Goal: Task Accomplishment & Management: Manage account settings

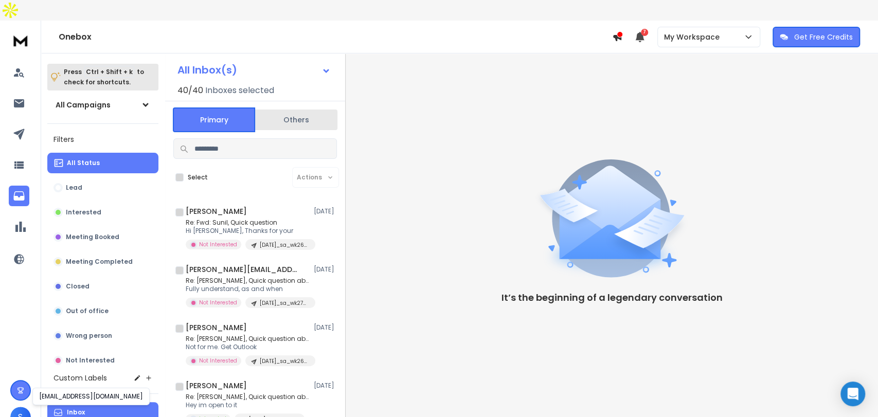
click at [16, 407] on span "S" at bounding box center [20, 417] width 21 height 21
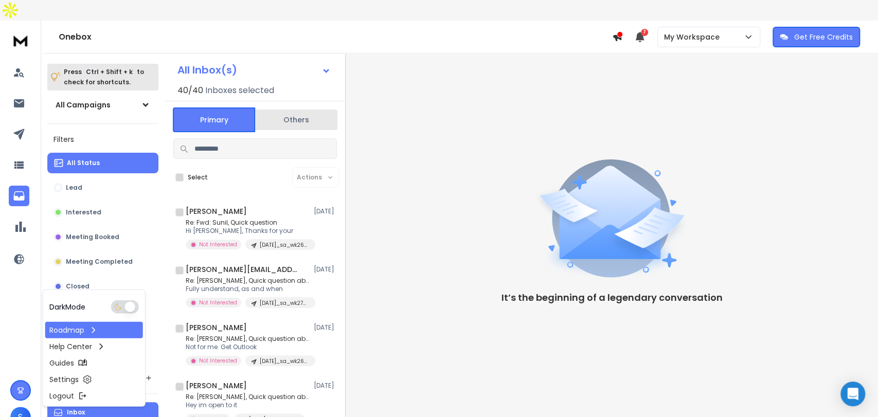
click at [119, 302] on button "button" at bounding box center [125, 307] width 28 height 13
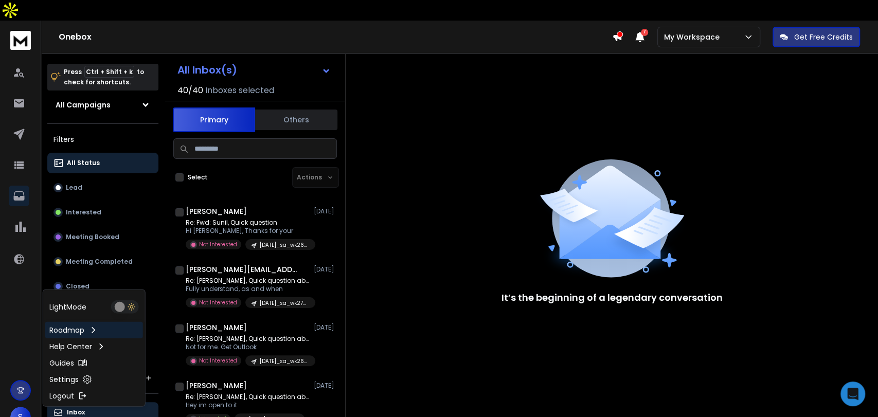
click at [536, 291] on p "It’s the beginning of a legendary conversation" at bounding box center [612, 298] width 221 height 14
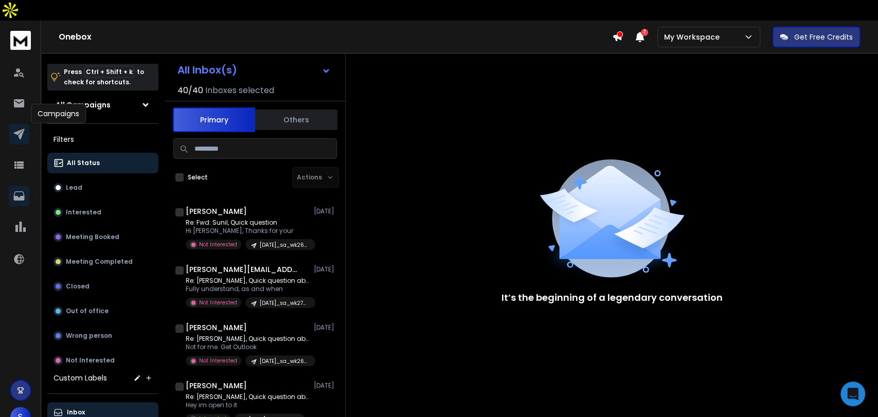
click at [16, 128] on icon at bounding box center [19, 134] width 12 height 12
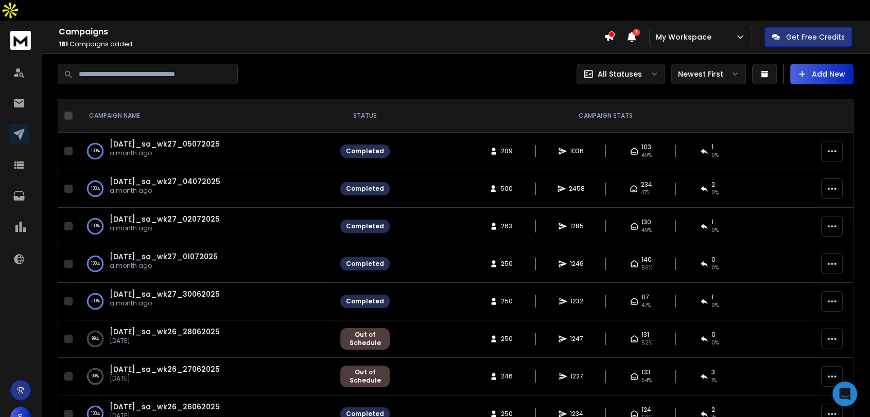
click at [826, 334] on icon "button" at bounding box center [831, 339] width 10 height 10
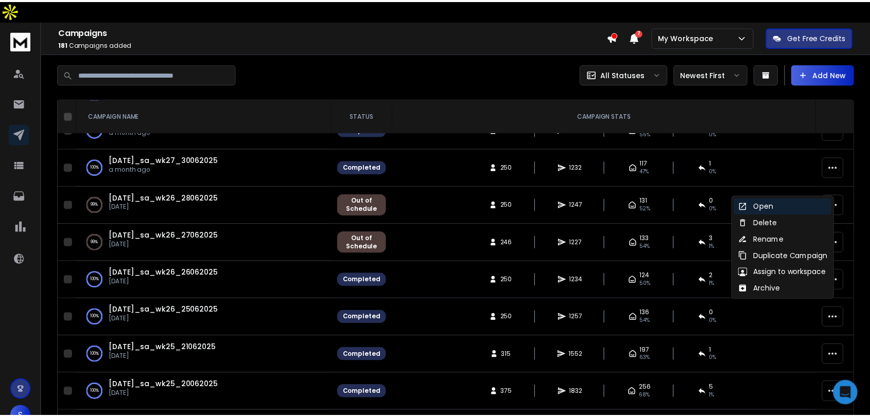
scroll to position [86, 0]
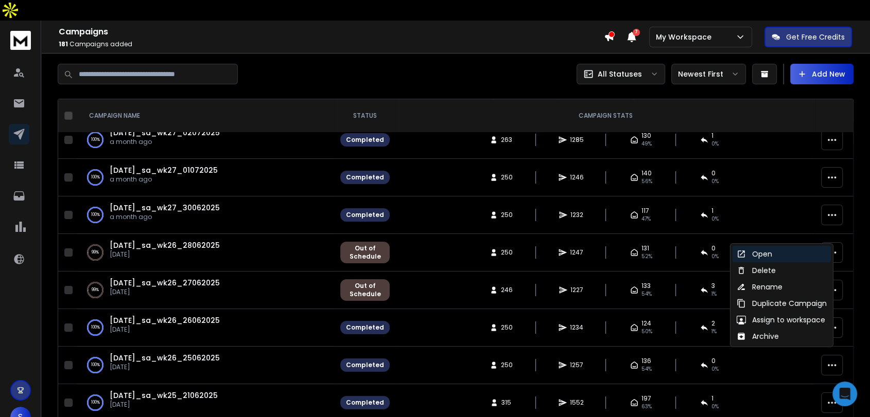
click at [152, 240] on span "[DATE]_sa_wk26_28062025" at bounding box center [165, 245] width 110 height 10
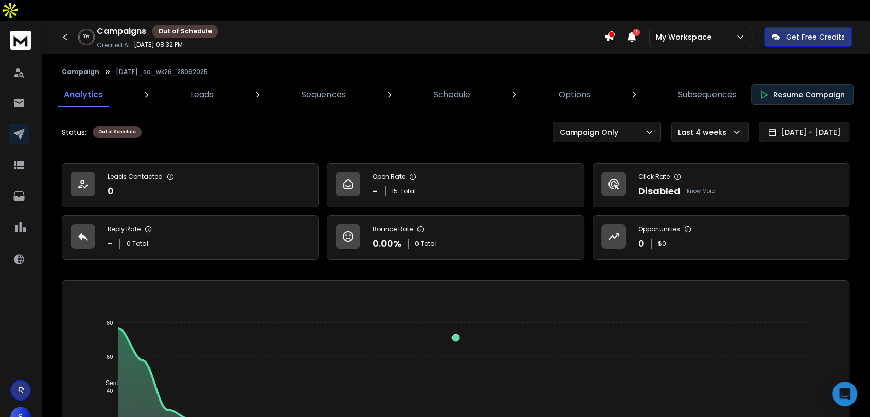
click at [792, 84] on button "Resume Campaign" at bounding box center [802, 94] width 102 height 21
click at [65, 32] on icon at bounding box center [65, 36] width 9 height 9
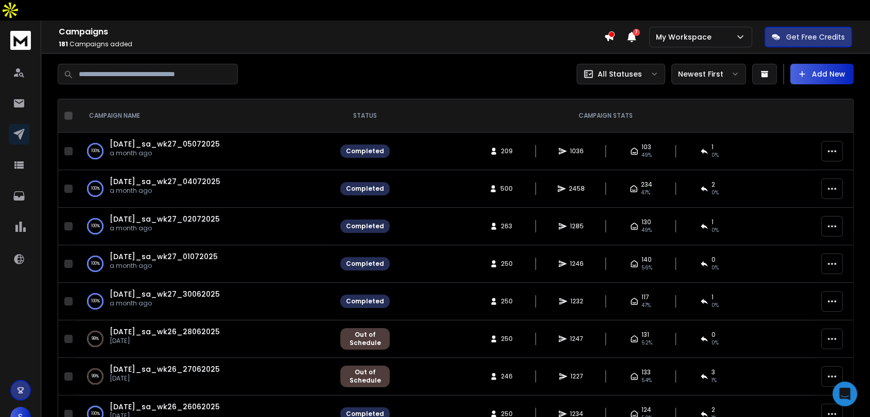
click at [7, 85] on div "S" at bounding box center [20, 229] width 41 height 417
click at [16, 99] on icon at bounding box center [19, 103] width 10 height 8
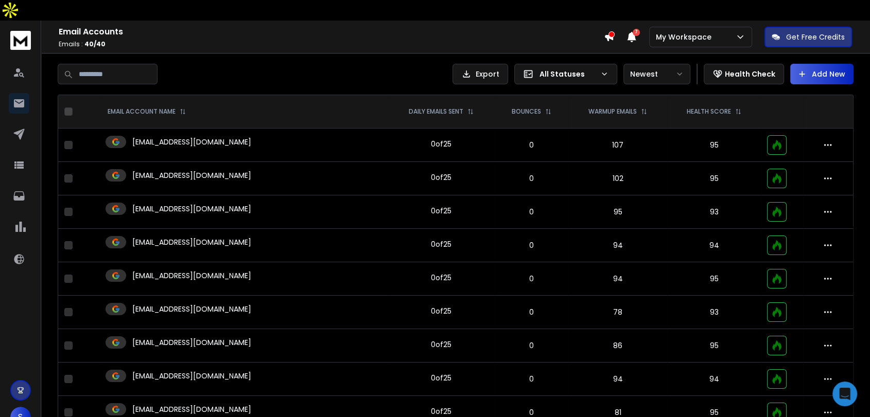
click at [155, 129] on td "[EMAIL_ADDRESS][DOMAIN_NAME]" at bounding box center [243, 145] width 288 height 33
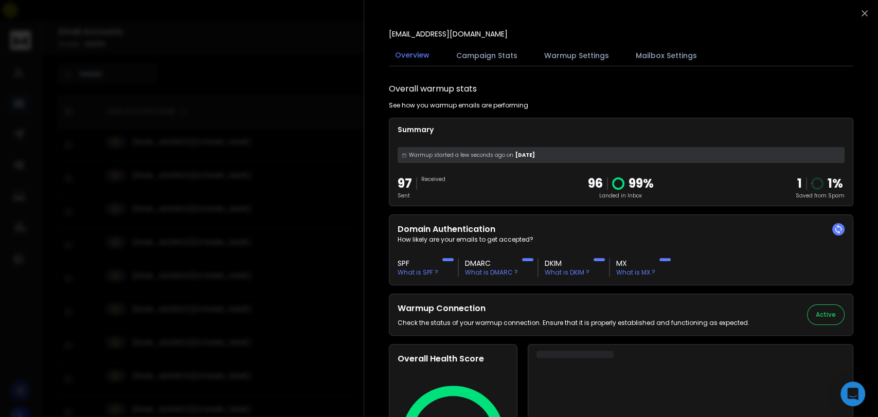
click at [586, 49] on button "Warmup Settings" at bounding box center [576, 55] width 77 height 23
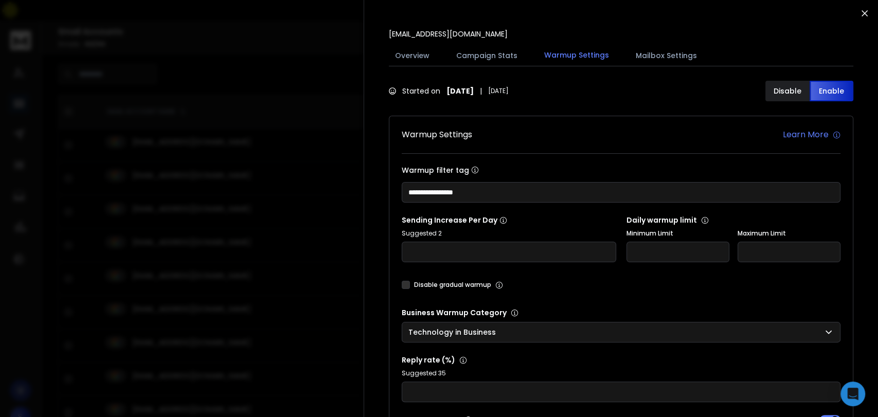
click at [860, 13] on icon "button" at bounding box center [865, 13] width 10 height 10
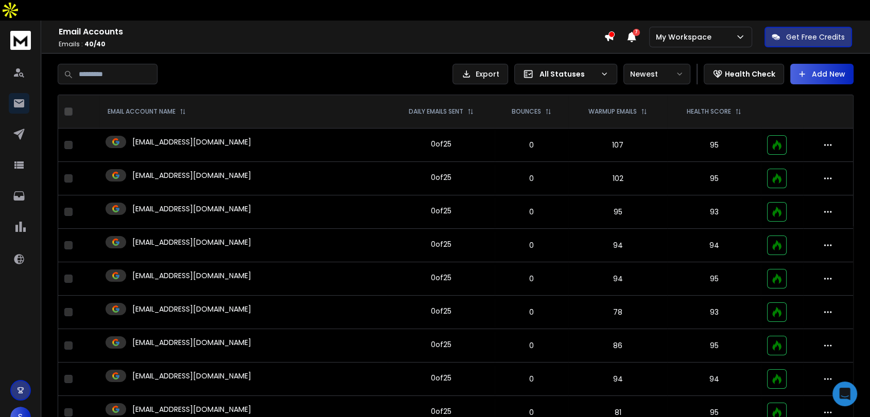
click at [177, 136] on div "[EMAIL_ADDRESS][DOMAIN_NAME]" at bounding box center [178, 142] width 146 height 12
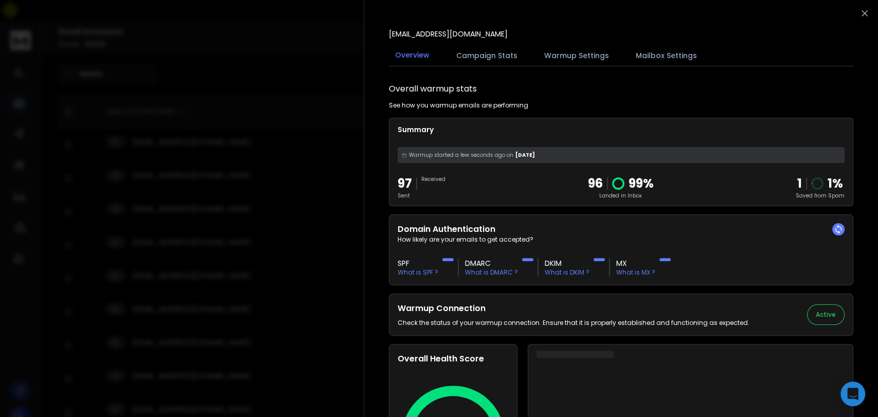
click at [585, 50] on button "Warmup Settings" at bounding box center [576, 55] width 77 height 23
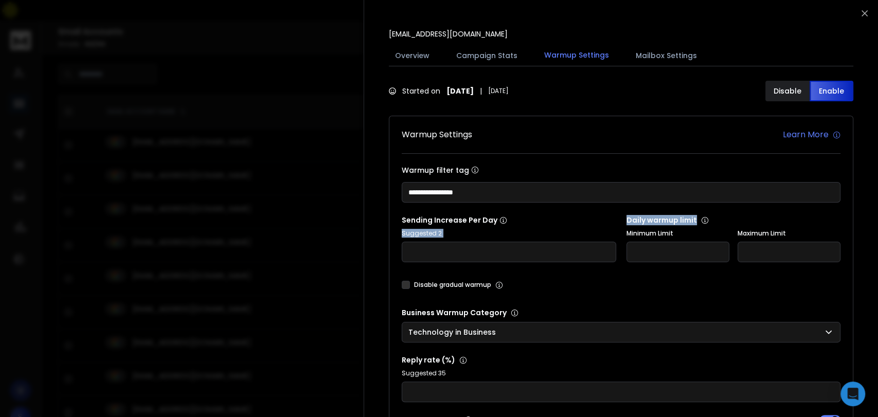
drag, startPoint x: 617, startPoint y: 217, endPoint x: 642, endPoint y: 233, distance: 29.8
click at [692, 220] on div "Sending Increase Per Day Suggested 2 * Daily warmup limit Minimum Limit * Maxim…" at bounding box center [621, 238] width 439 height 47
click at [618, 216] on div "Sending Increase Per Day Suggested 2 * Daily warmup limit Minimum Limit * Maxim…" at bounding box center [621, 238] width 439 height 47
drag, startPoint x: 624, startPoint y: 215, endPoint x: 697, endPoint y: 222, distance: 73.0
click at [697, 222] on div "Sending Increase Per Day Suggested 2 * Daily warmup limit Minimum Limit * Maxim…" at bounding box center [621, 238] width 439 height 47
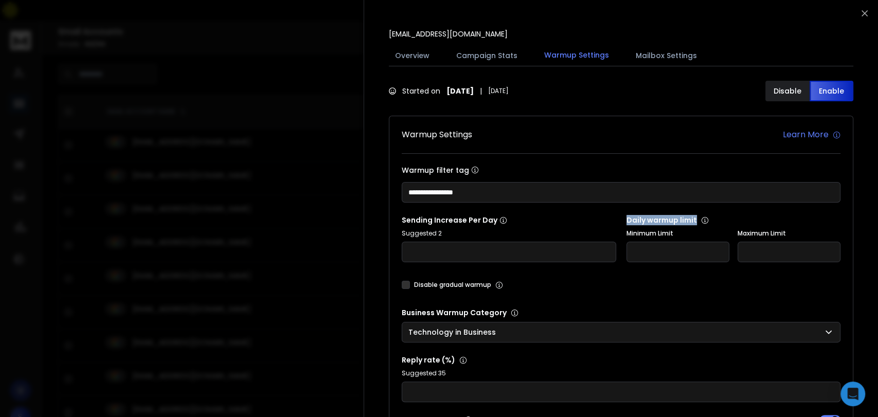
copy p "Daily warmup limit"
